Goal: Communication & Community: Answer question/provide support

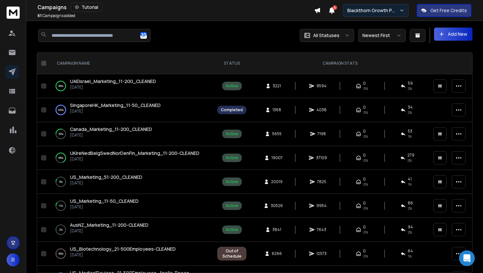
click at [376, 10] on p "Blackthorn Growth Partners" at bounding box center [373, 10] width 52 height 7
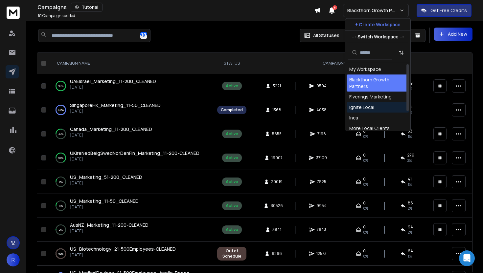
click at [372, 108] on div "Ignite Local" at bounding box center [361, 107] width 25 height 7
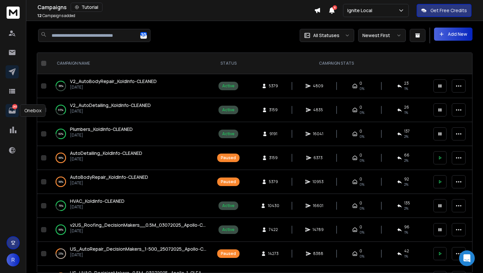
click at [12, 112] on icon at bounding box center [12, 111] width 7 height 6
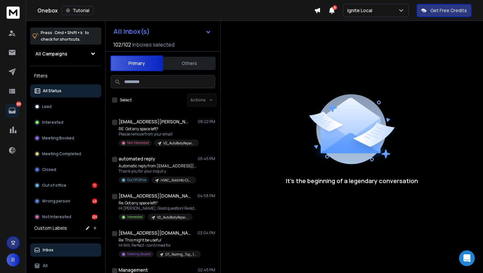
click at [68, 121] on button "Interested" at bounding box center [65, 122] width 71 height 13
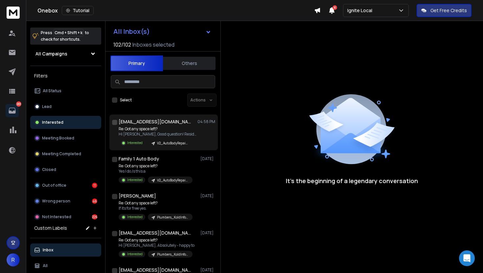
click at [148, 137] on p "Hi Jordan, Good question! Residential auto" at bounding box center [158, 134] width 79 height 5
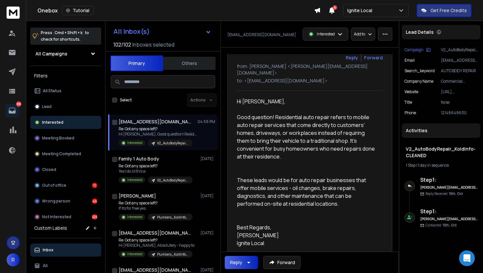
scroll to position [70, 0]
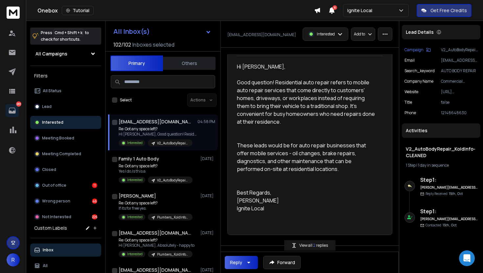
click at [316, 243] on span "2" at bounding box center [314, 246] width 3 height 6
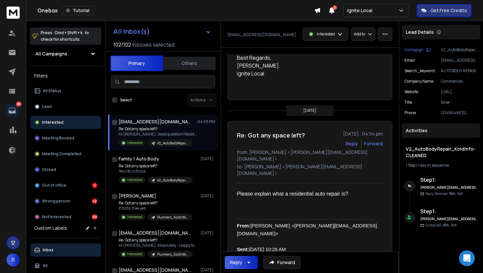
scroll to position [0, 0]
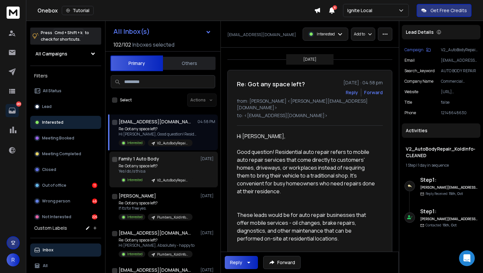
click at [174, 175] on div "Re: Got any space left? Yes I do,Is this a Interested V2_AutoBodyRepair_KoldInf…" at bounding box center [156, 174] width 74 height 20
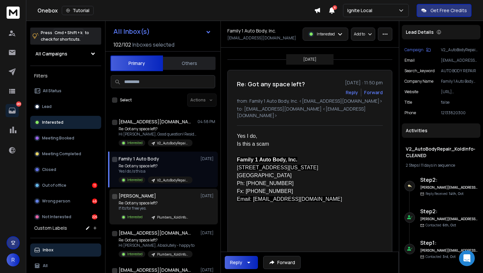
click at [164, 204] on p "Re: Got any space left?" at bounding box center [156, 203] width 74 height 5
